Goal: Navigation & Orientation: Find specific page/section

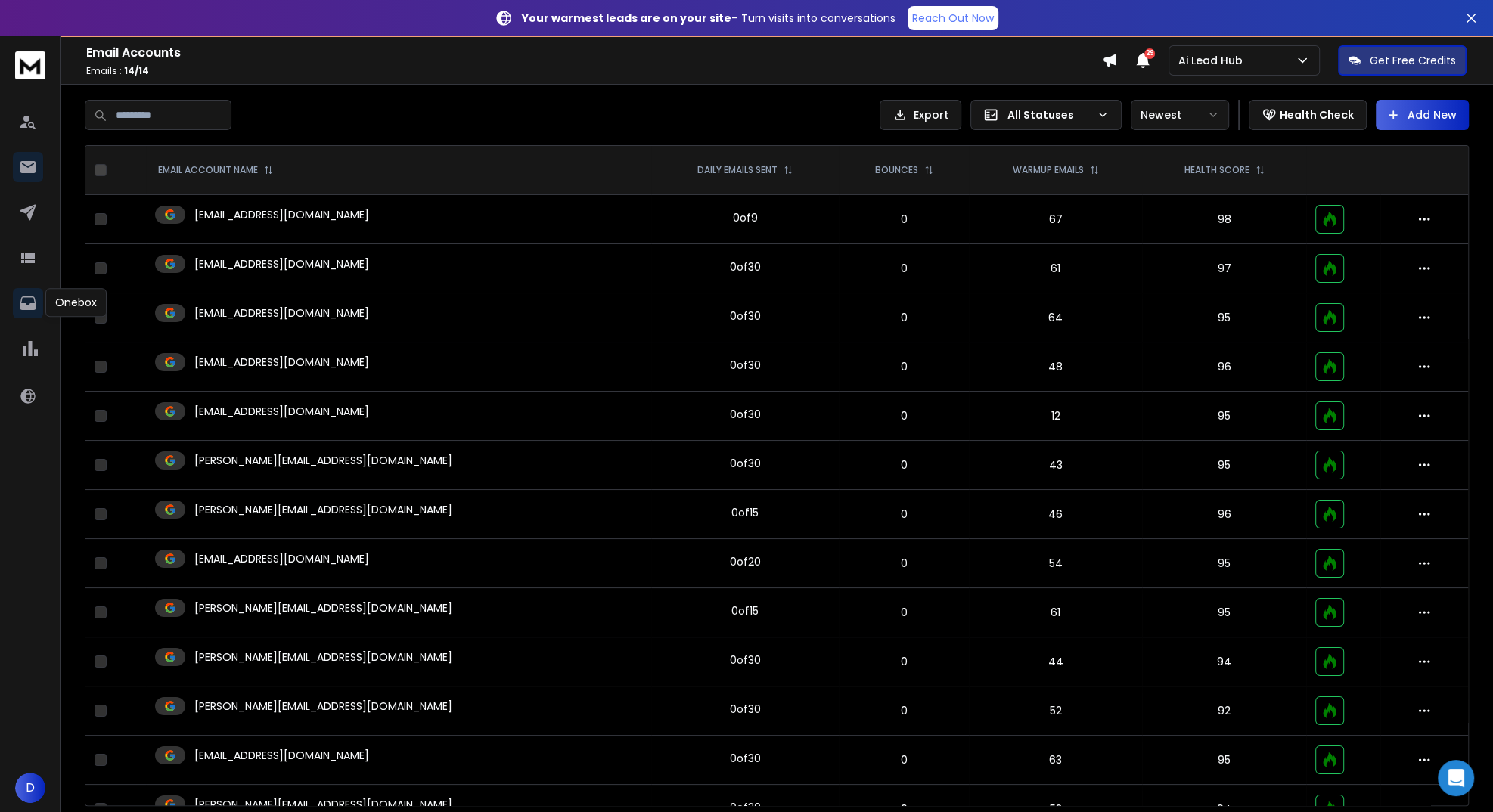
click at [32, 312] on link at bounding box center [28, 303] width 30 height 30
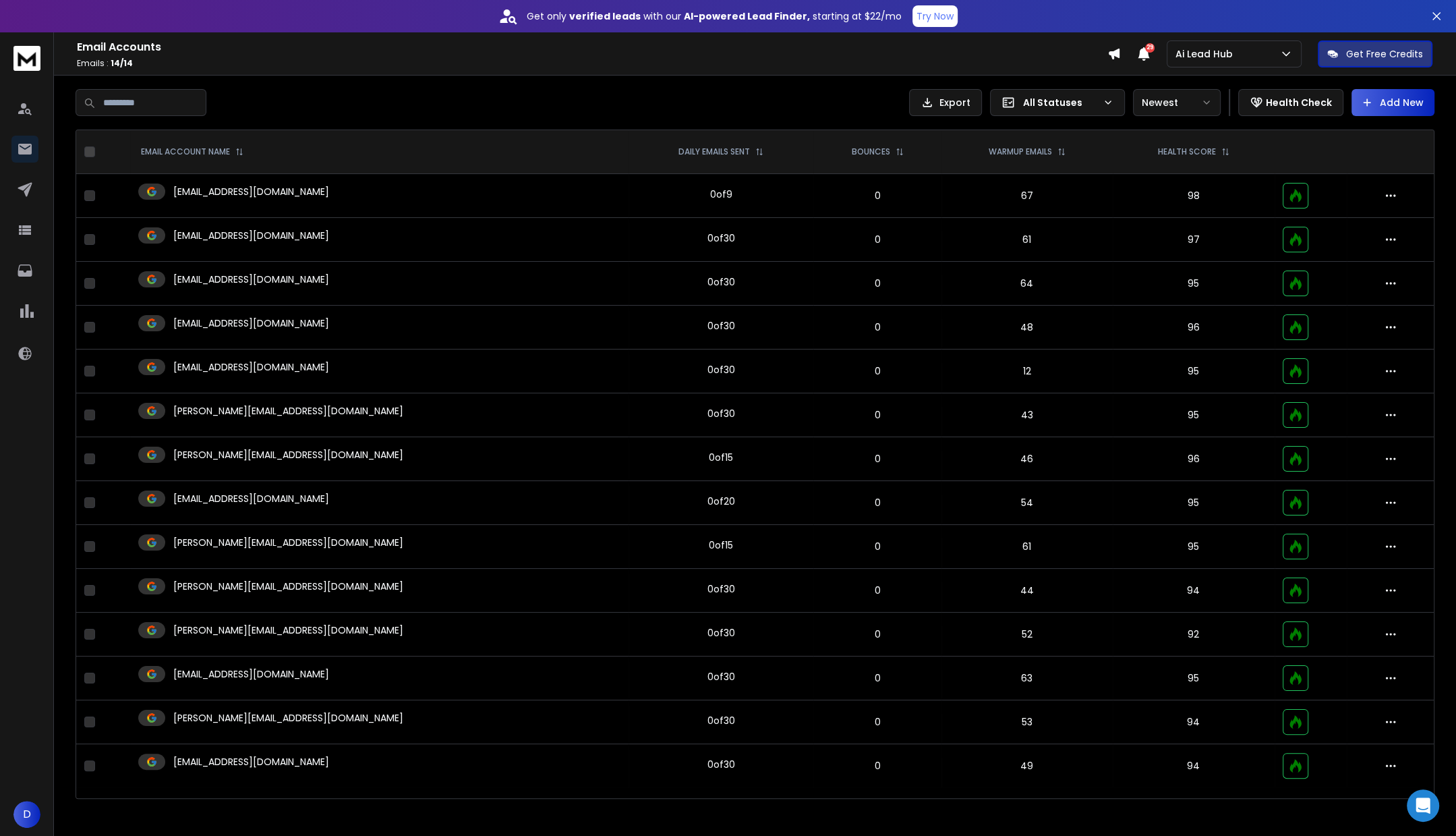
click at [414, 97] on div at bounding box center [488, 102] width 826 height 27
click at [27, 474] on div "D" at bounding box center [27, 436] width 54 height 808
